Goal: Task Accomplishment & Management: Use online tool/utility

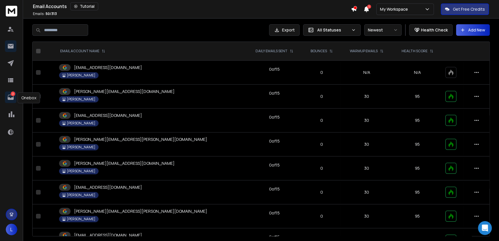
click at [9, 99] on icon at bounding box center [10, 96] width 6 height 5
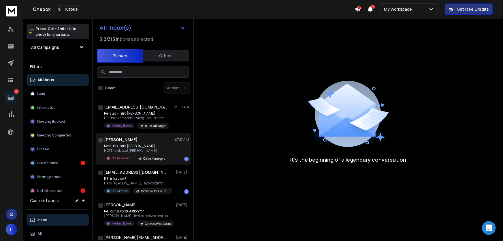
click at [146, 138] on div "Nancy Salik 07:17 AM" at bounding box center [146, 140] width 85 height 6
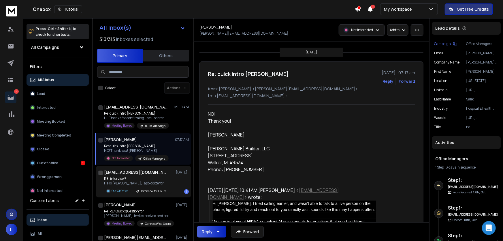
click at [143, 171] on h1 "[EMAIL_ADDRESS][DOMAIN_NAME]" at bounding box center [135, 172] width 63 height 6
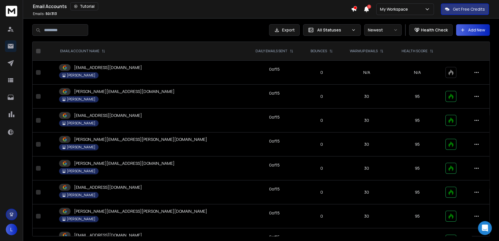
click at [371, 9] on div "1 My Workspace Get Free Credits" at bounding box center [420, 9] width 138 height 12
click at [369, 8] on icon at bounding box center [366, 9] width 6 height 6
click at [9, 100] on icon at bounding box center [10, 96] width 6 height 5
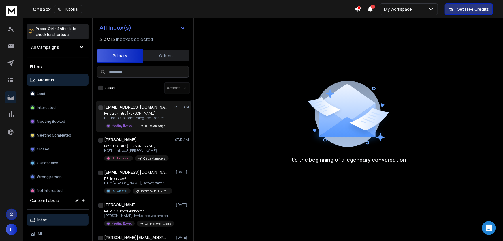
click at [147, 109] on h1 "[EMAIL_ADDRESS][DOMAIN_NAME]" at bounding box center [135, 107] width 63 height 6
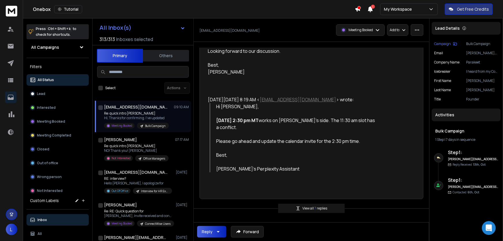
scroll to position [108, 0]
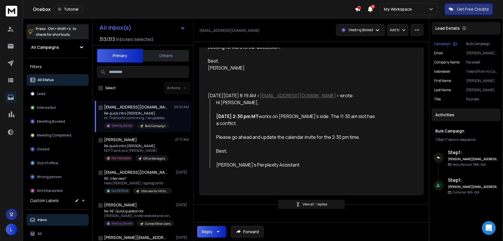
click at [321, 204] on p "View all 7 replies" at bounding box center [314, 204] width 25 height 5
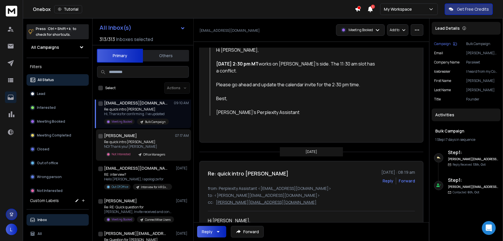
scroll to position [0, 0]
